Goal: Task Accomplishment & Management: Manage account settings

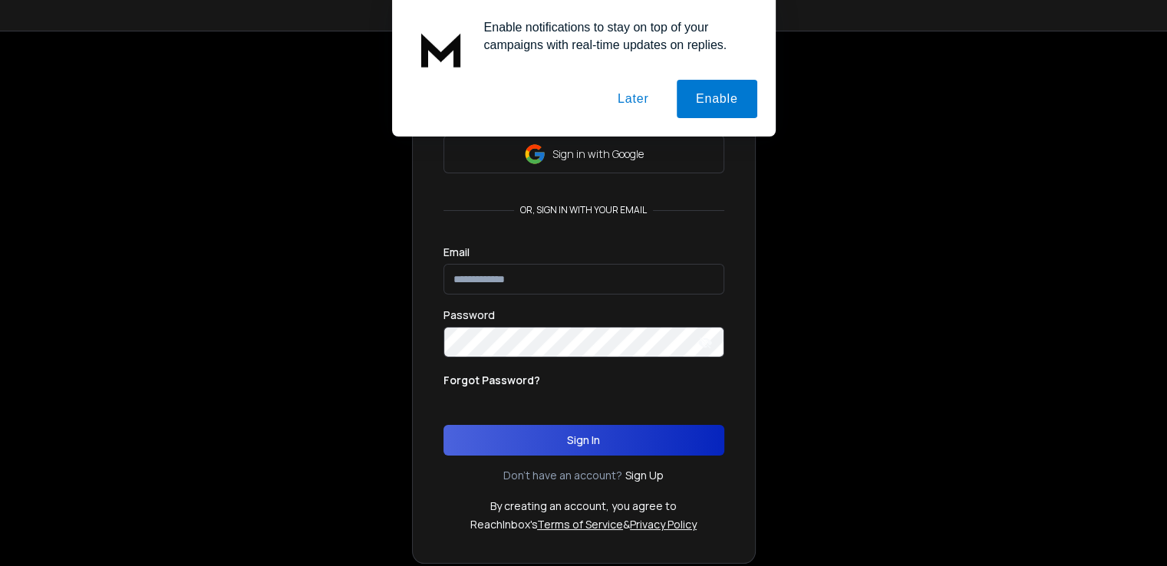
click at [629, 96] on button "Later" at bounding box center [633, 99] width 69 height 38
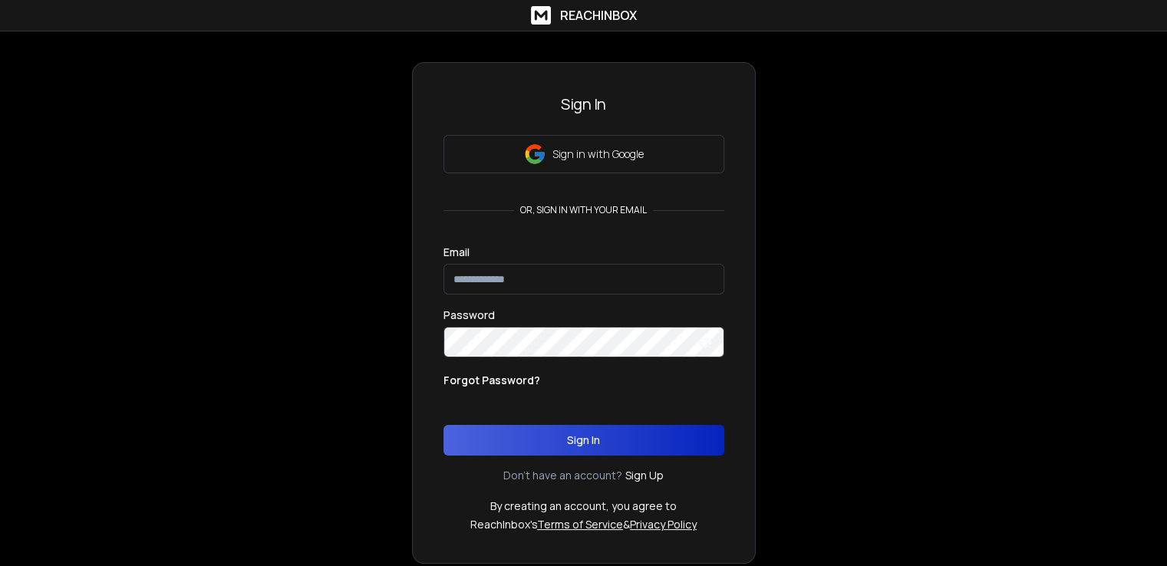
click at [500, 289] on input "email" at bounding box center [584, 279] width 281 height 31
type input "**********"
click at [580, 443] on button "Sign In" at bounding box center [584, 440] width 281 height 31
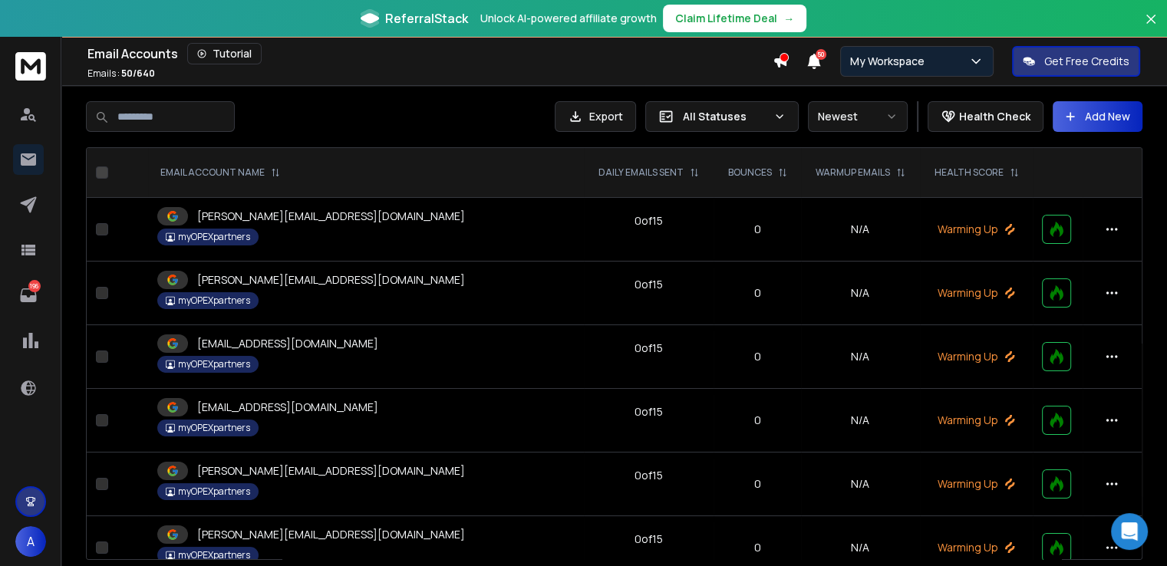
click at [903, 74] on button "My Workspace" at bounding box center [917, 61] width 154 height 31
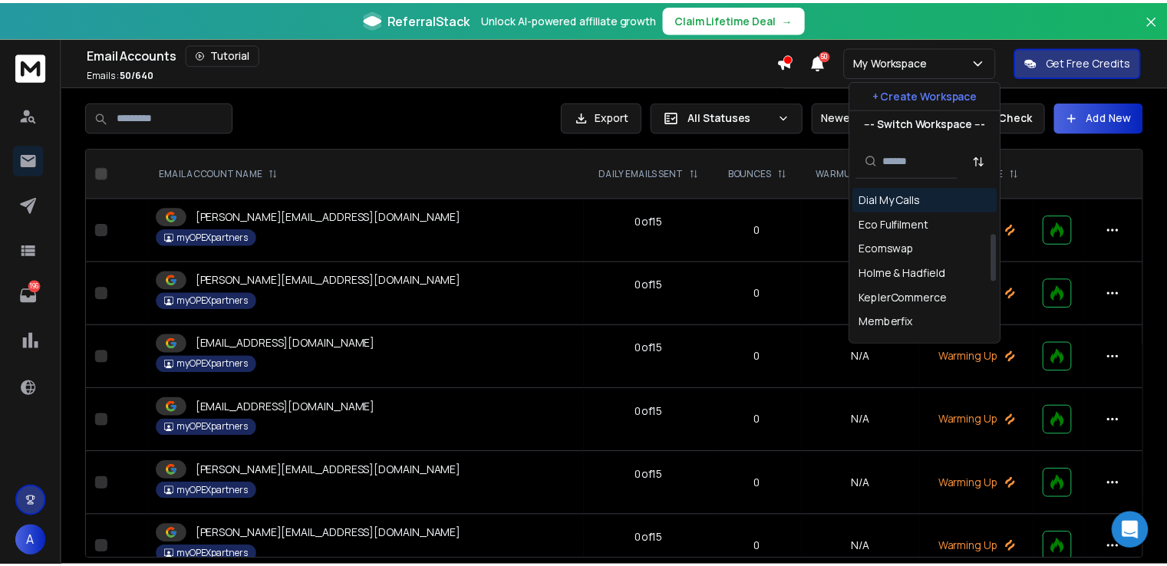
scroll to position [154, 0]
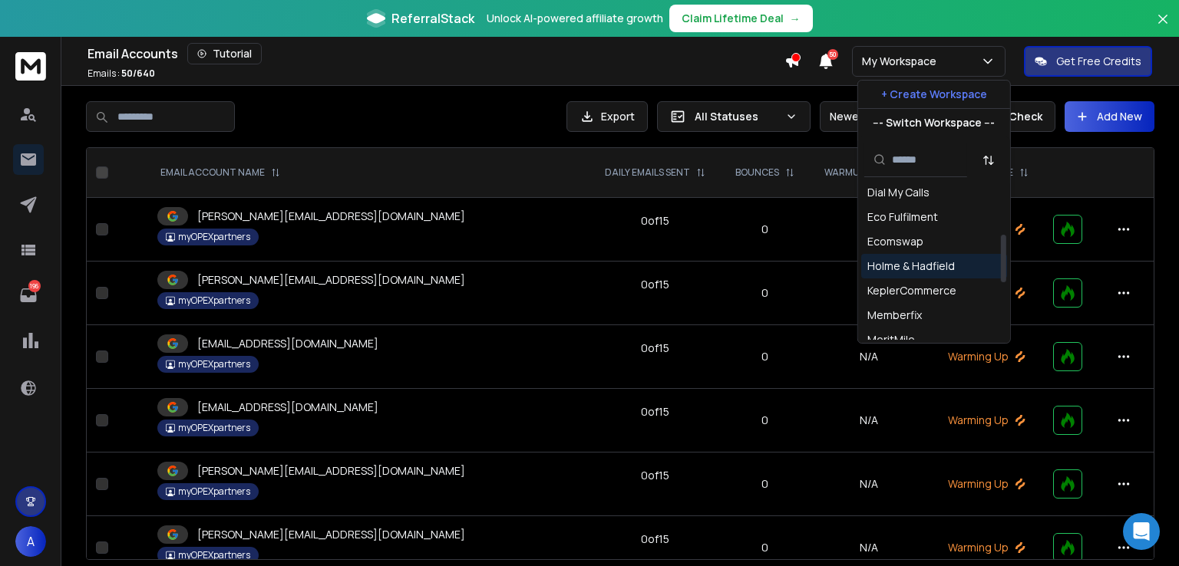
click at [923, 273] on div "Holme & Hadfield" at bounding box center [910, 266] width 87 height 15
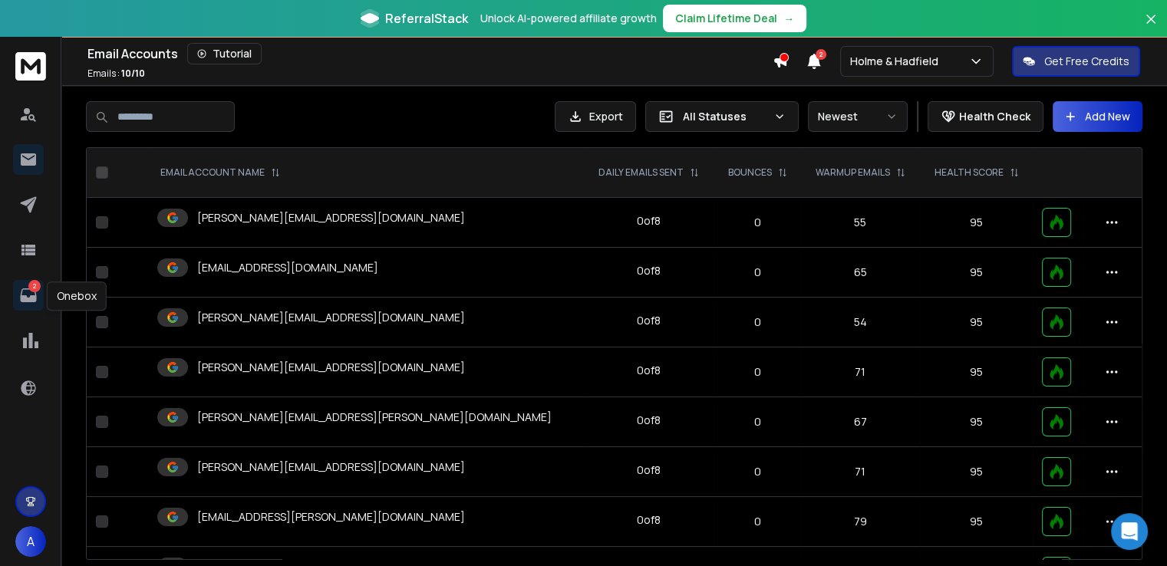
click at [28, 286] on p "2" at bounding box center [34, 286] width 12 height 12
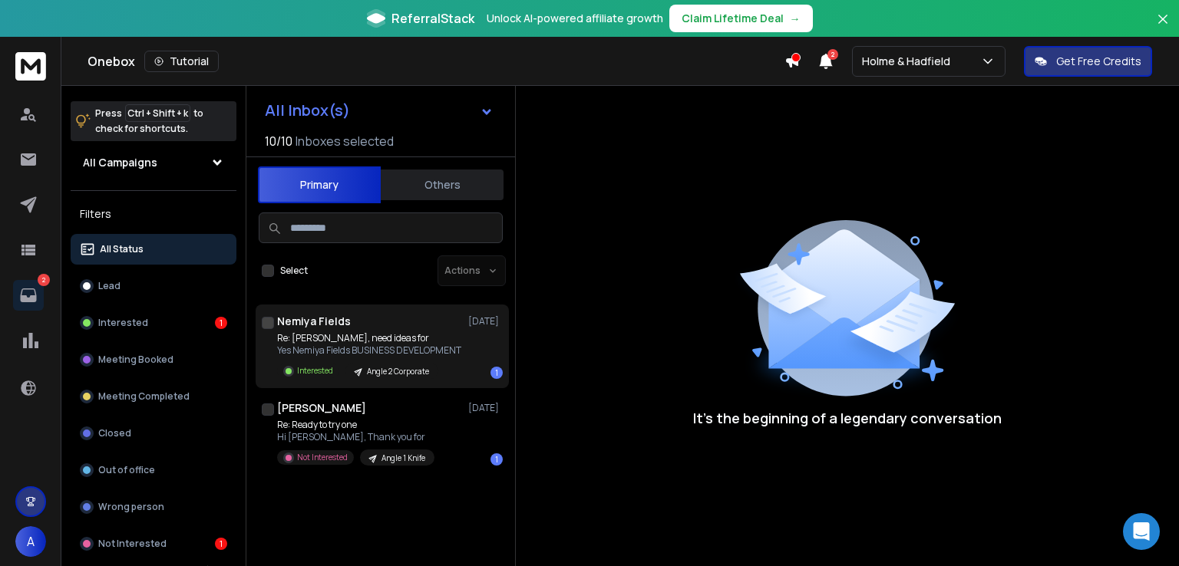
click at [378, 342] on p "Re: Nemiya, need ideas for" at bounding box center [369, 338] width 184 height 12
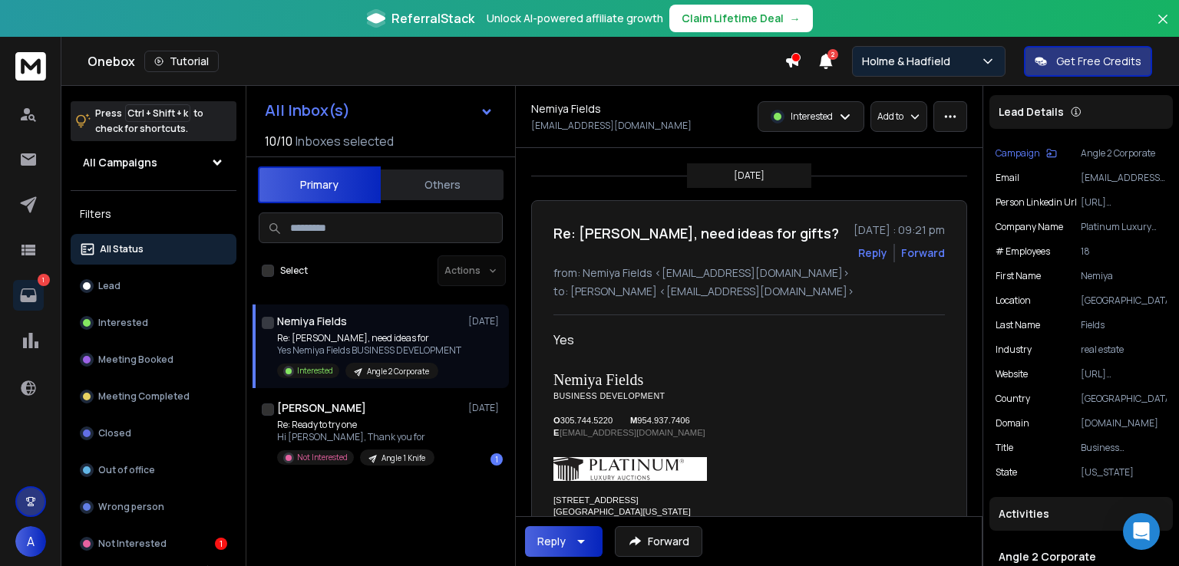
click at [908, 64] on p "Holme & Hadfield" at bounding box center [909, 61] width 94 height 15
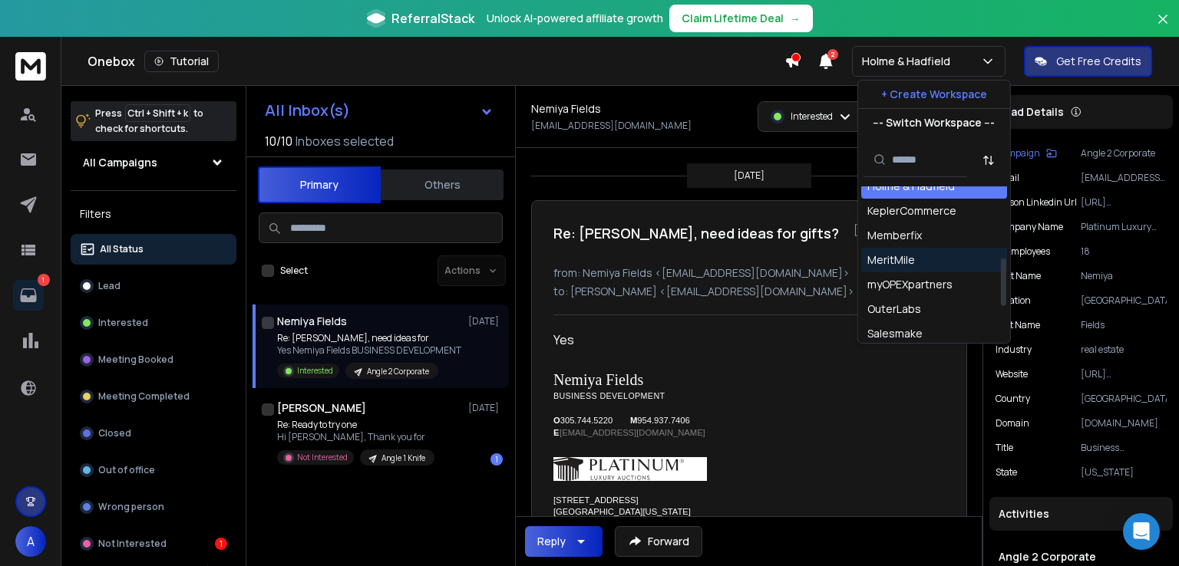
scroll to position [230, 0]
click at [910, 259] on div "MeritMile" at bounding box center [891, 263] width 48 height 15
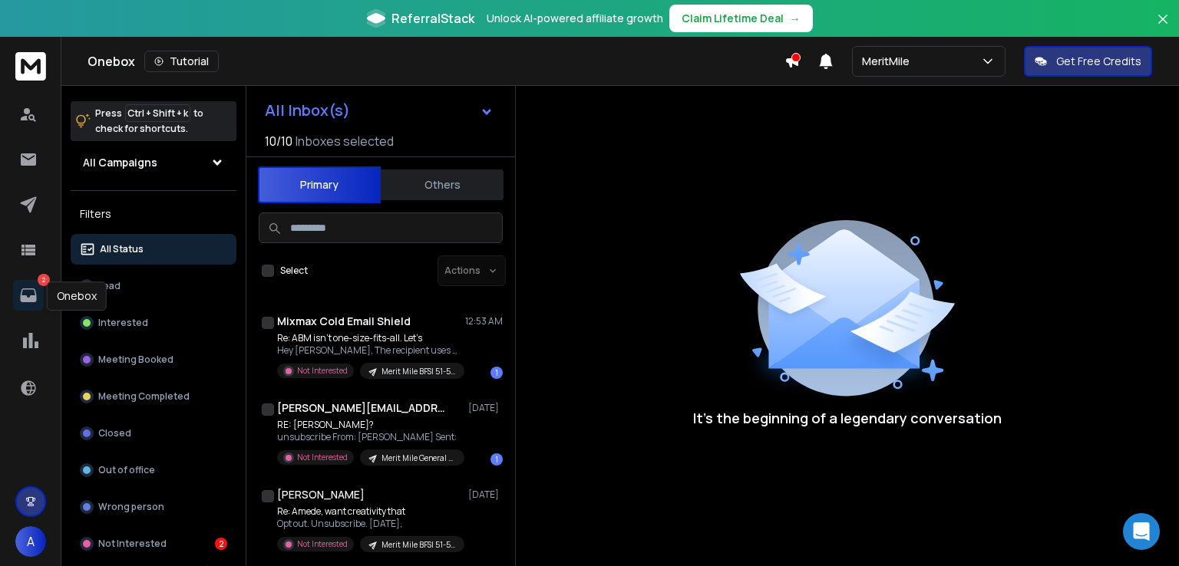
click at [24, 287] on icon at bounding box center [28, 295] width 18 height 18
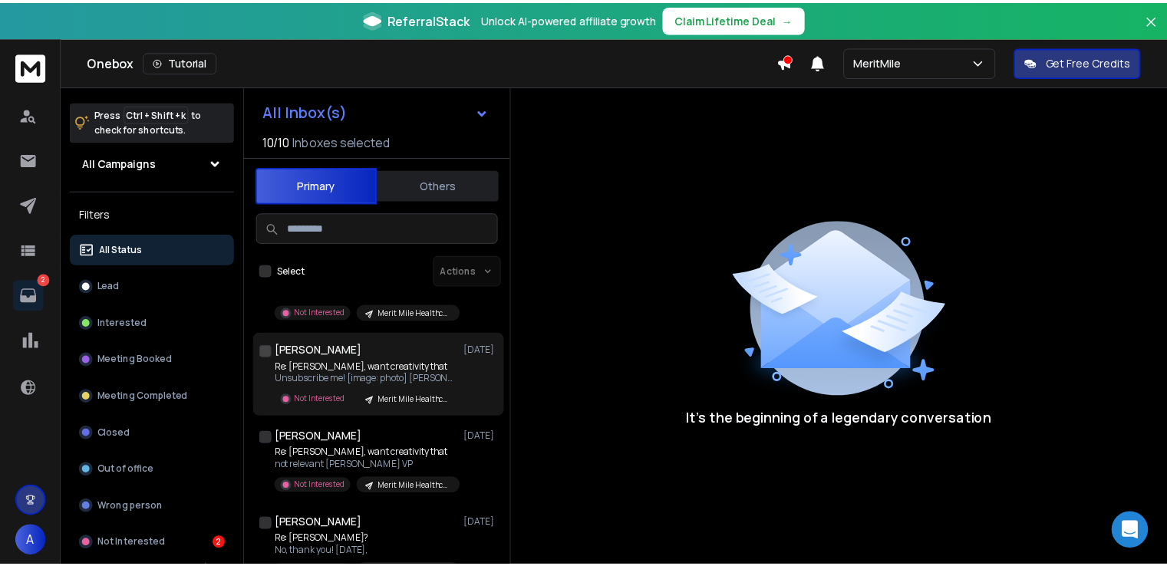
scroll to position [768, 0]
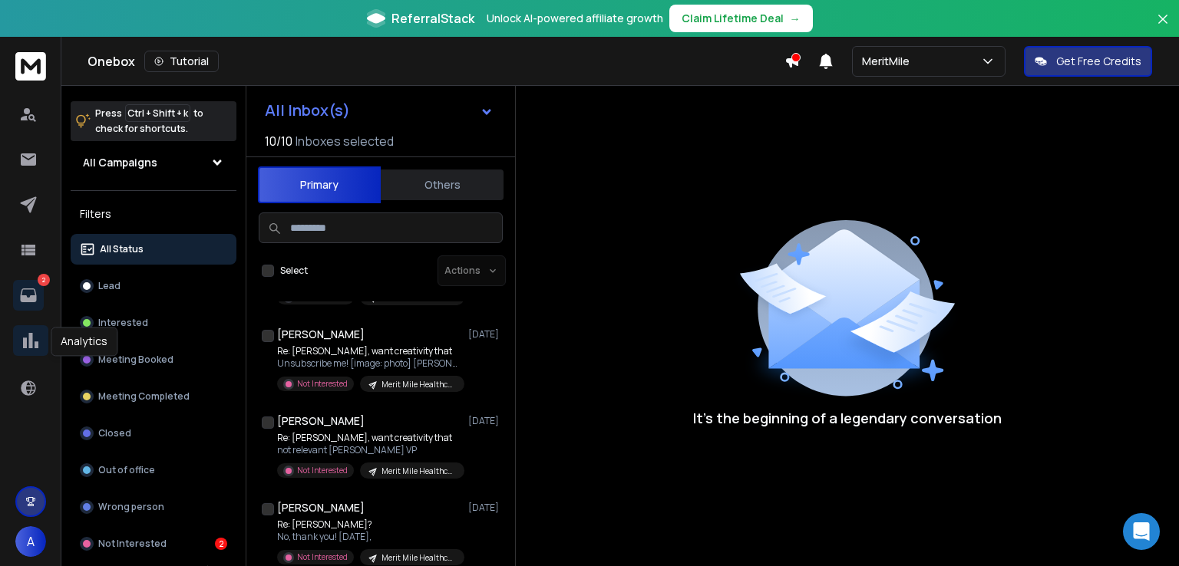
click at [28, 339] on icon at bounding box center [30, 340] width 15 height 15
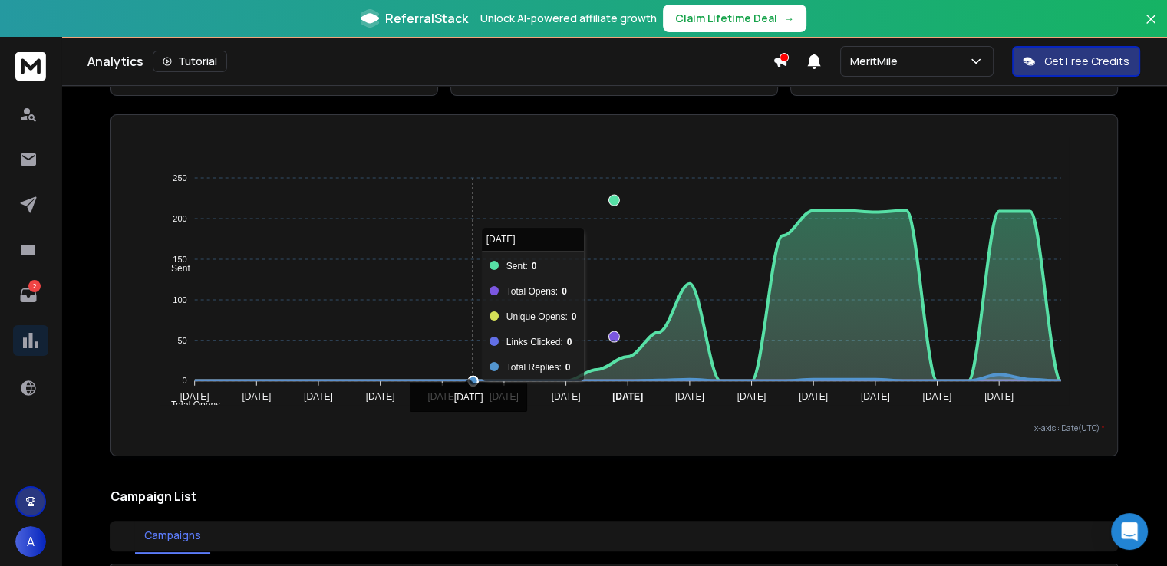
scroll to position [230, 0]
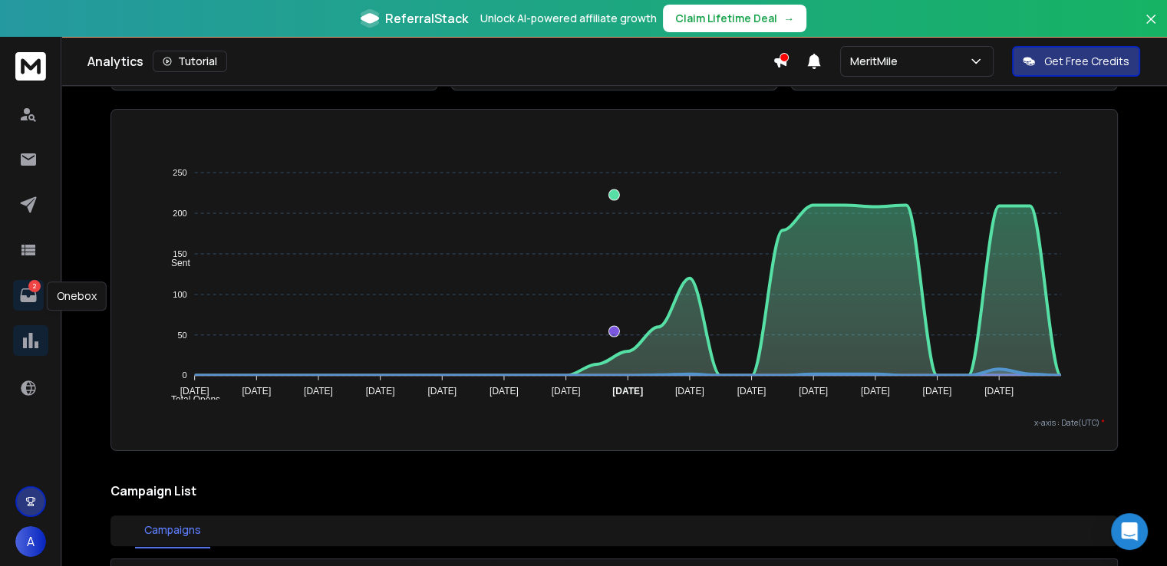
click at [18, 296] on link "2" at bounding box center [28, 295] width 31 height 31
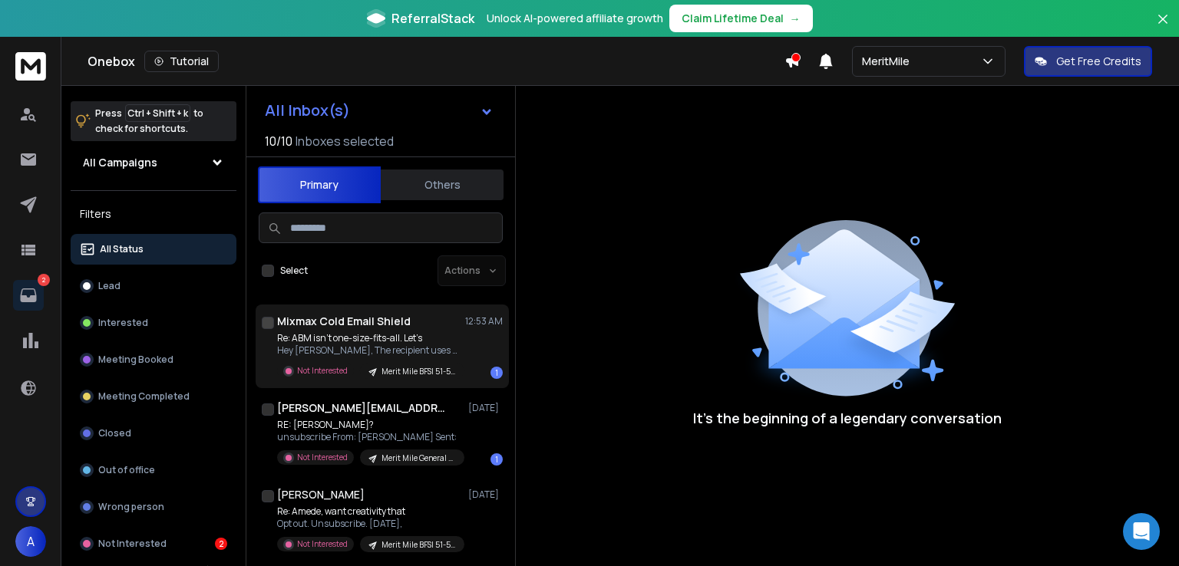
click at [371, 342] on p "Re: ABM isn’t one-size-fits-all. Let’s" at bounding box center [369, 338] width 184 height 12
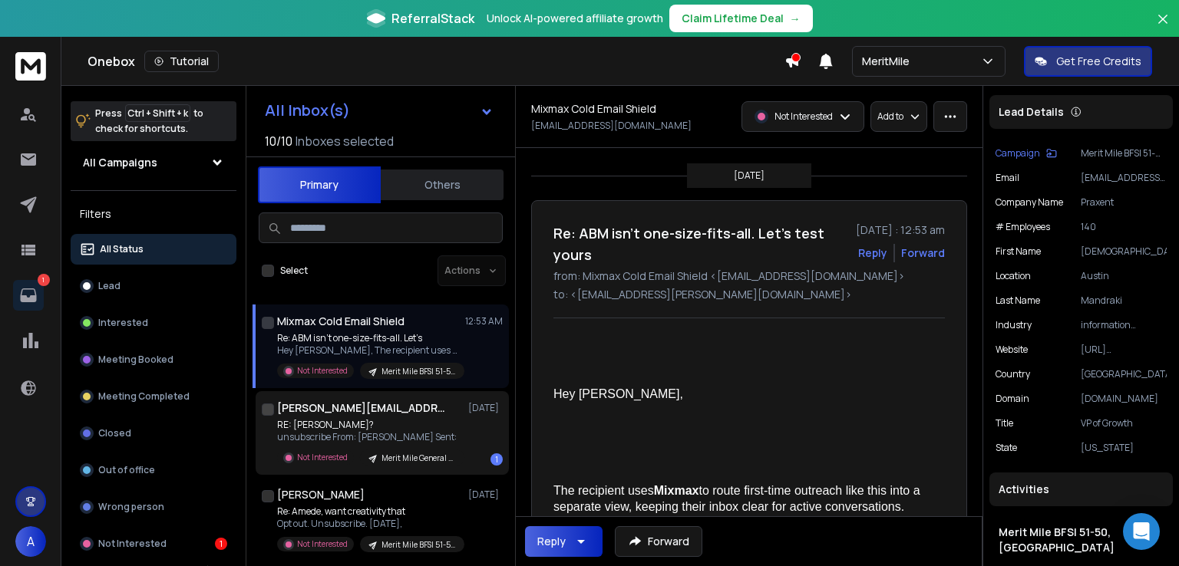
click at [405, 414] on h1 "dave.cunningham@flinthillsgroup.com" at bounding box center [361, 408] width 169 height 15
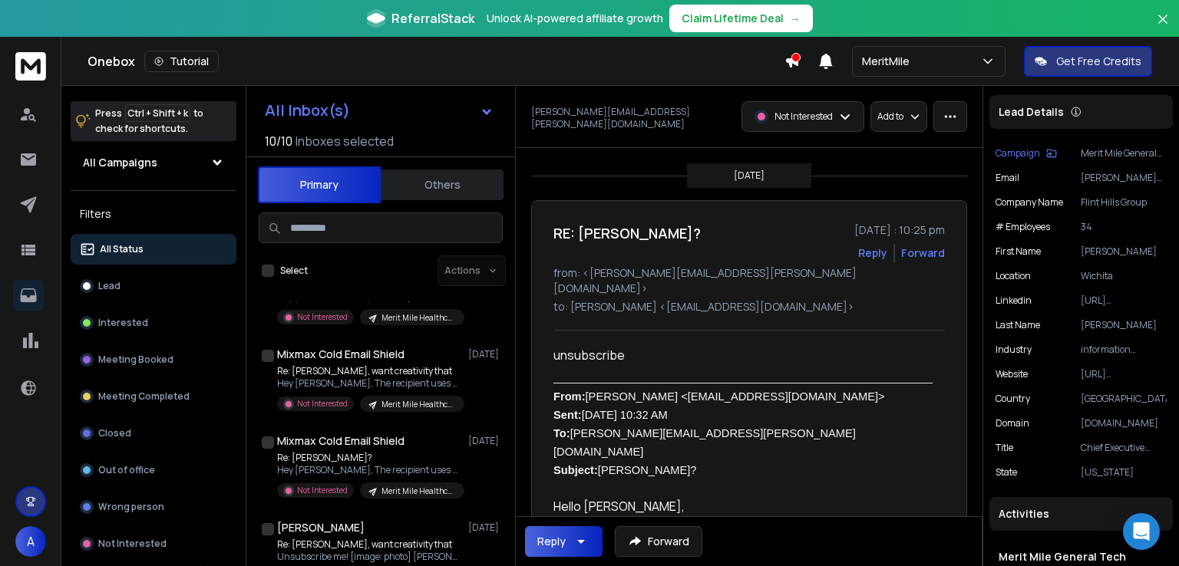
scroll to position [614, 0]
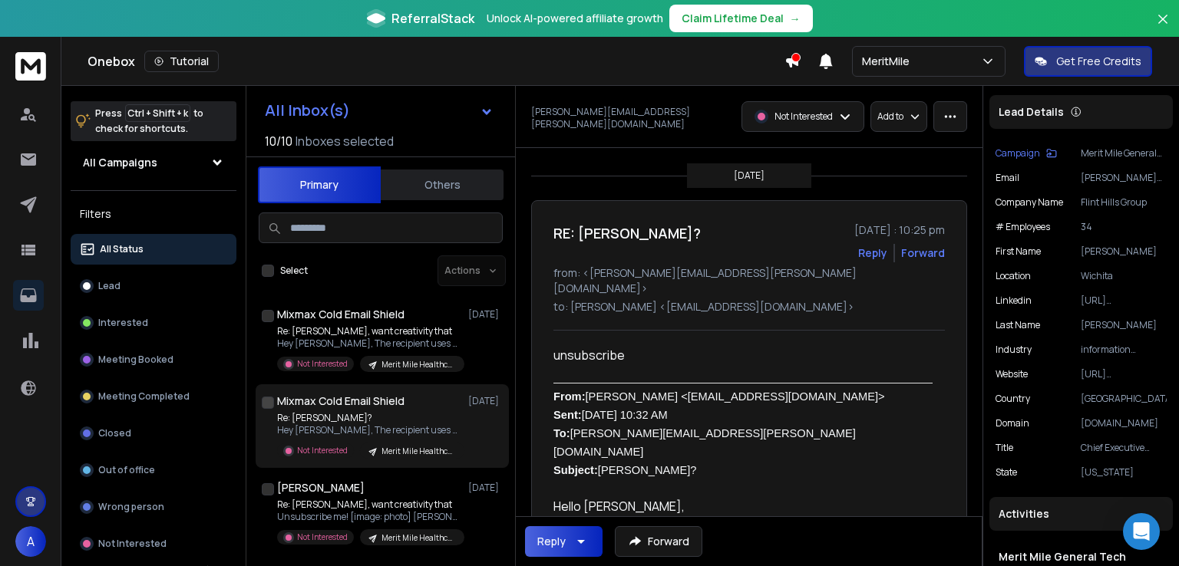
click at [353, 407] on h1 "Mixmax Cold Email Shield" at bounding box center [340, 401] width 127 height 15
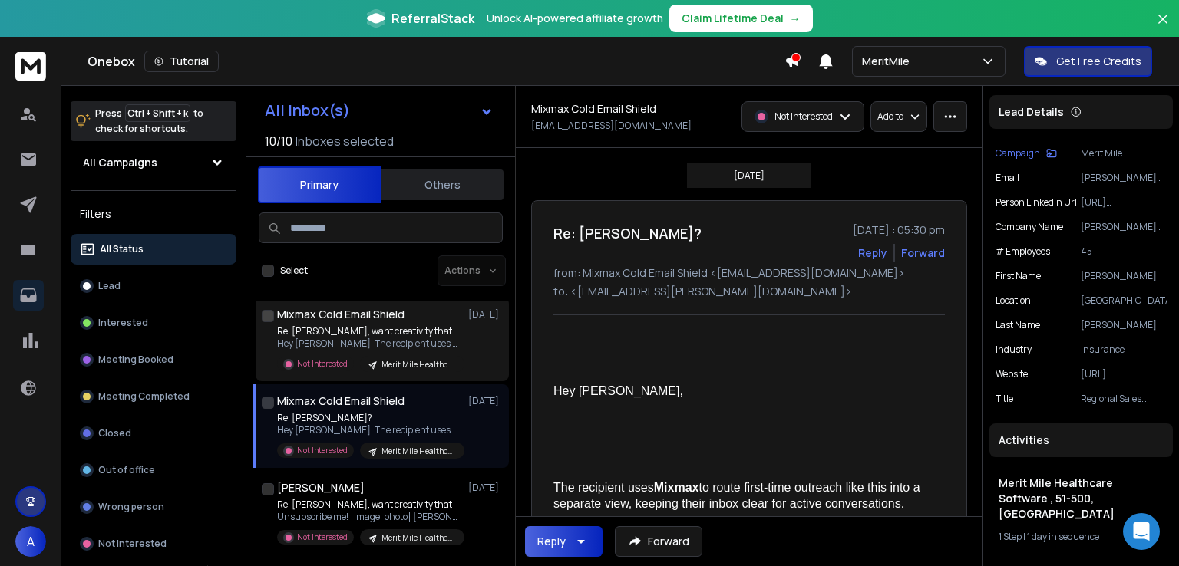
click at [367, 340] on p "Hey Scott, The recipient uses Mixmax" at bounding box center [369, 344] width 184 height 12
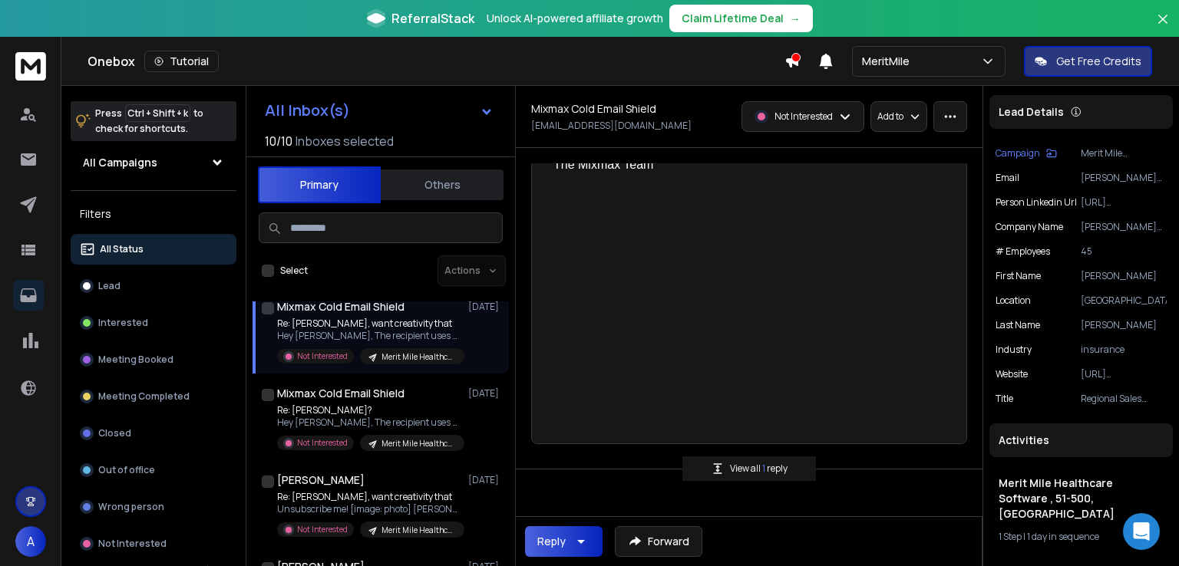
scroll to position [844, 0]
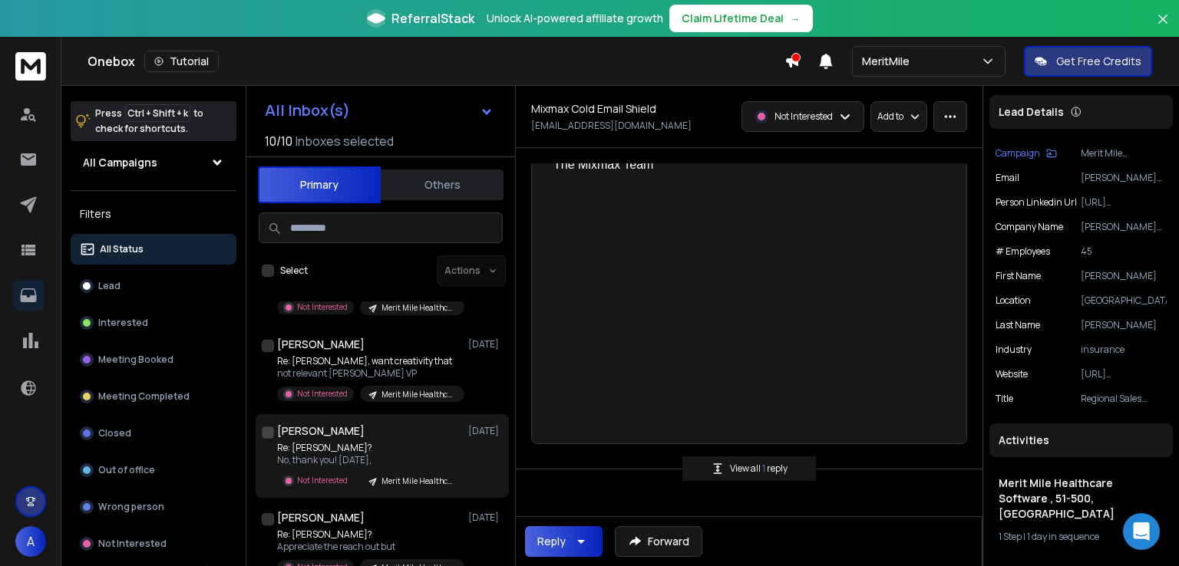
click at [384, 435] on div "Joshua Edenfield 08 Oct" at bounding box center [390, 431] width 226 height 15
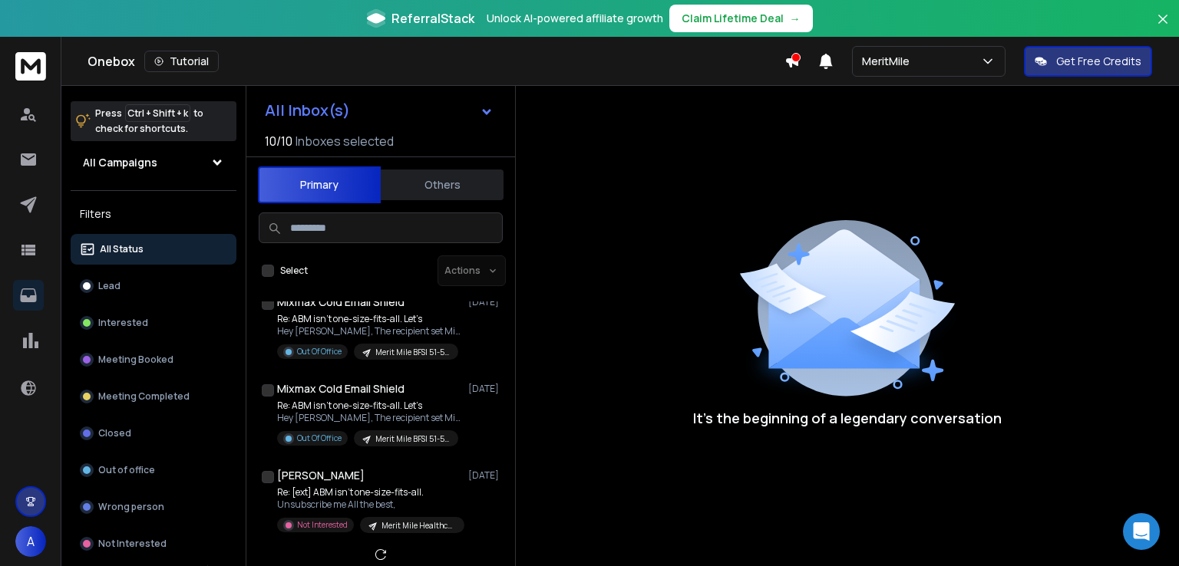
scroll to position [1305, 0]
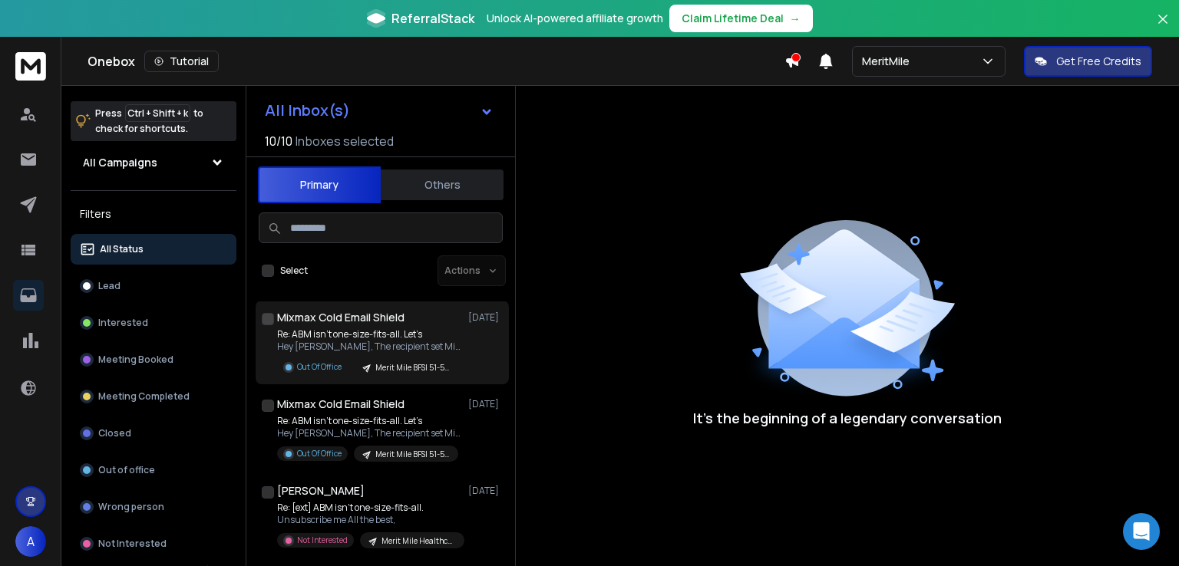
click at [365, 339] on p "Re: ABM isn’t one-size-fits-all. Let’s" at bounding box center [369, 335] width 184 height 12
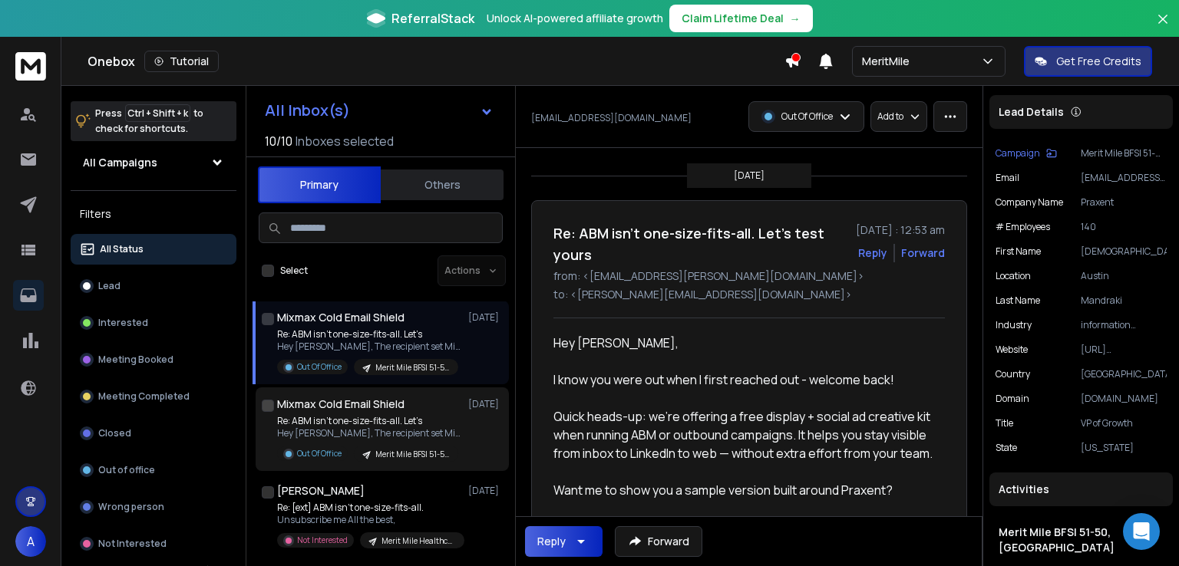
click at [351, 428] on p "Hey Scott, The recipient set Mixmax" at bounding box center [369, 434] width 184 height 12
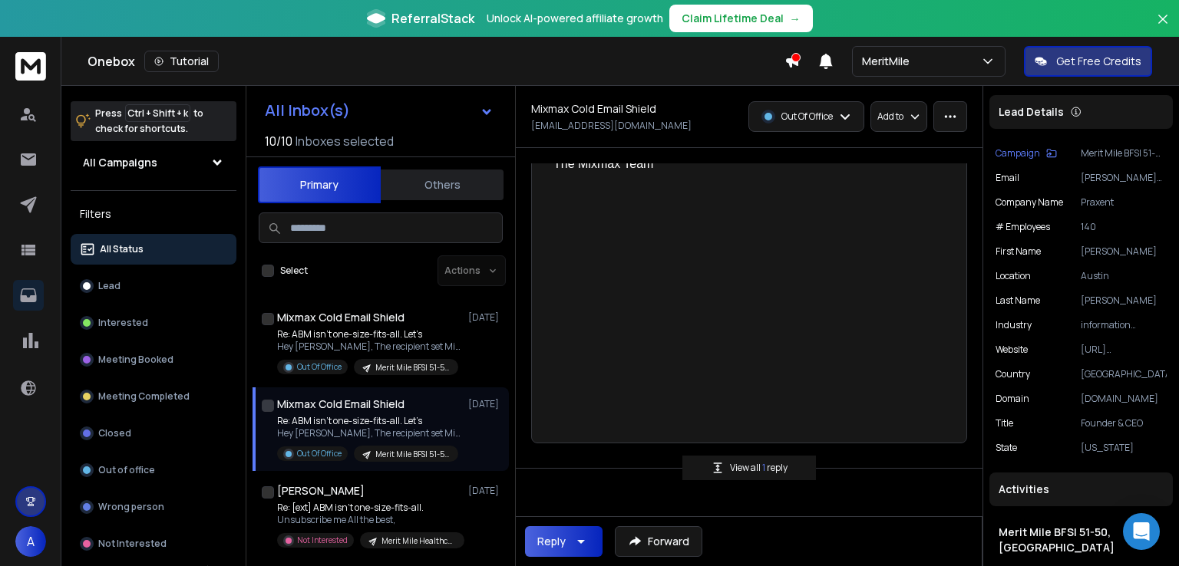
scroll to position [1042, 0]
click at [740, 460] on div "View all 1 reply" at bounding box center [748, 468] width 133 height 25
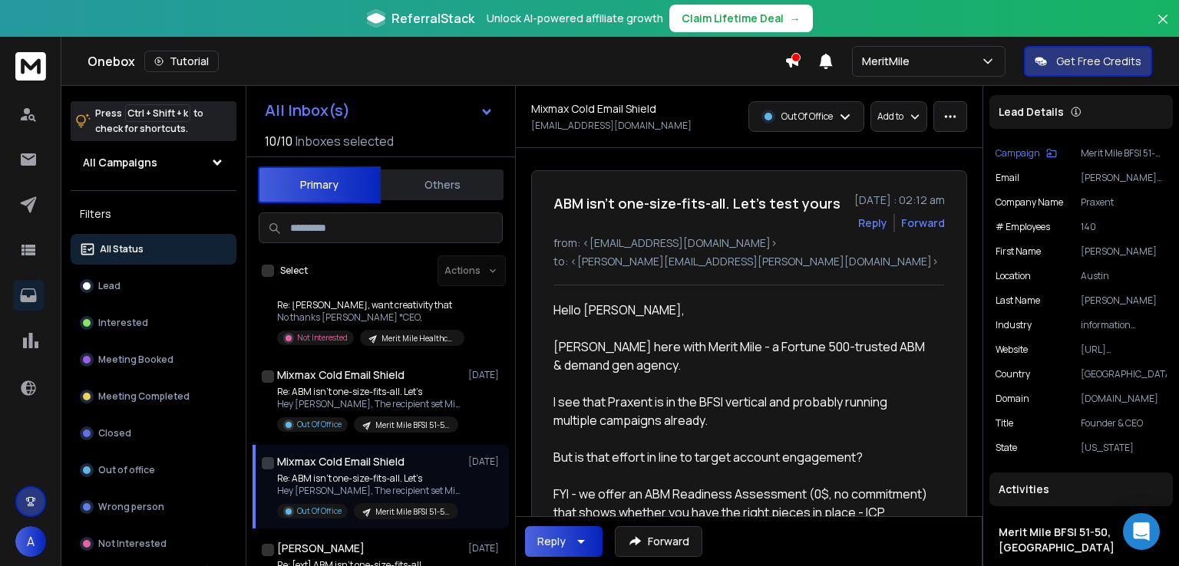
scroll to position [1075, 0]
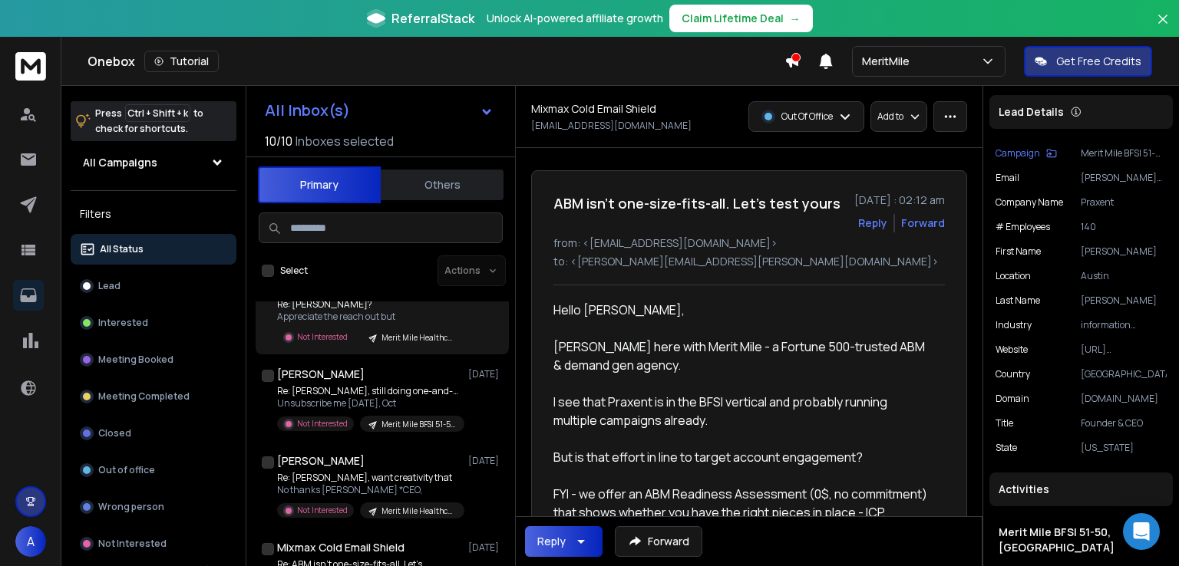
click at [384, 345] on div "Eric Bunnell 08 Oct Re: Eric? Appreciate the reach out but Not Interested Merit…" at bounding box center [382, 313] width 253 height 84
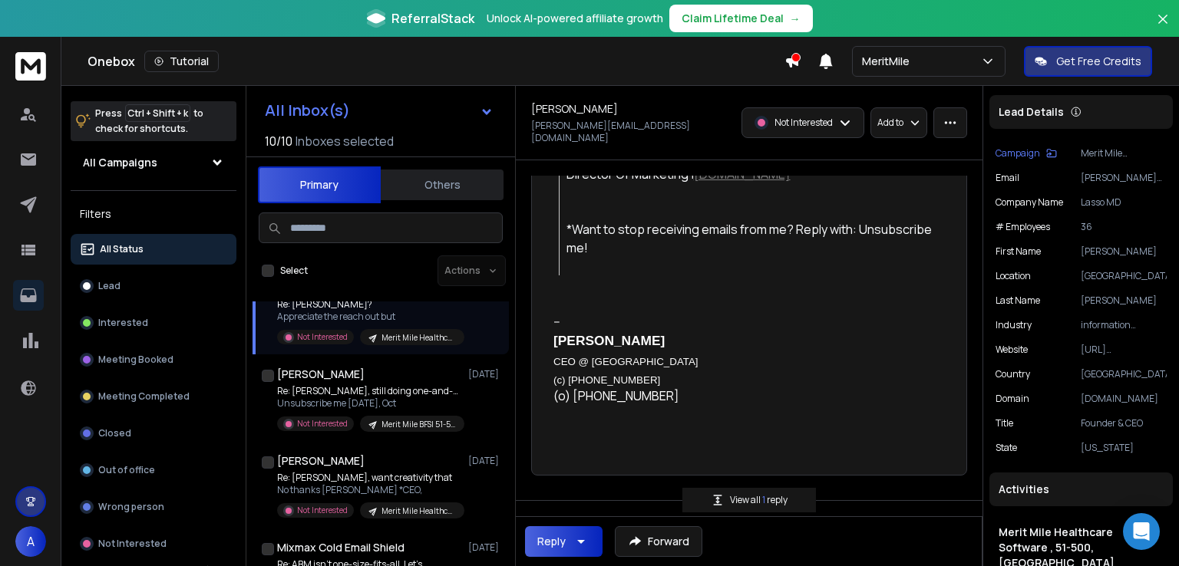
scroll to position [695, 0]
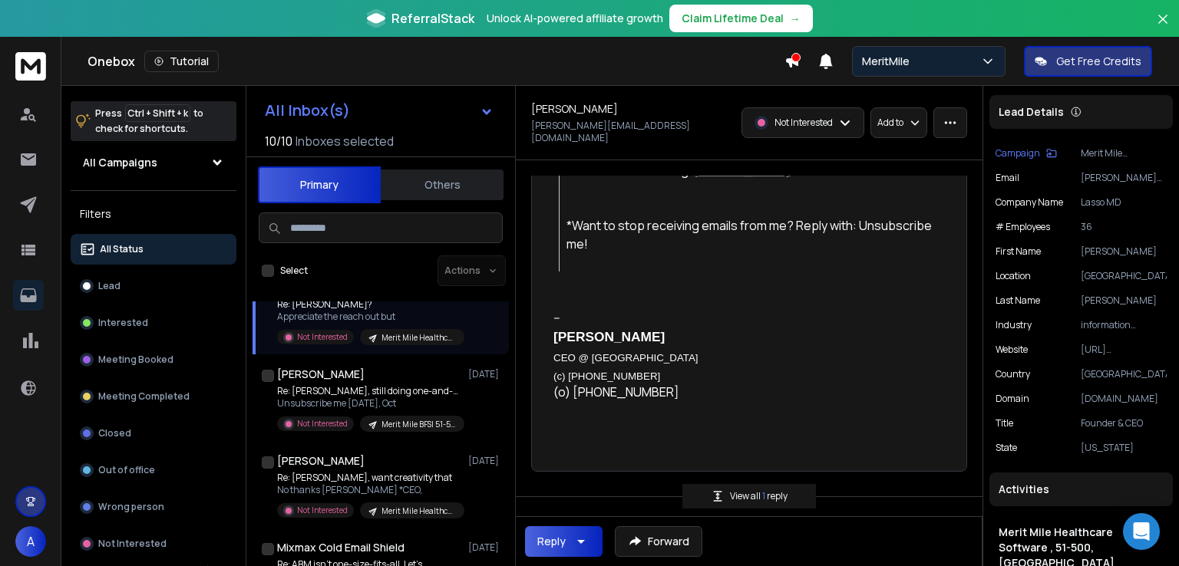
click at [955, 62] on div "MeritMile" at bounding box center [929, 61] width 134 height 15
